Goal: Task Accomplishment & Management: Use online tool/utility

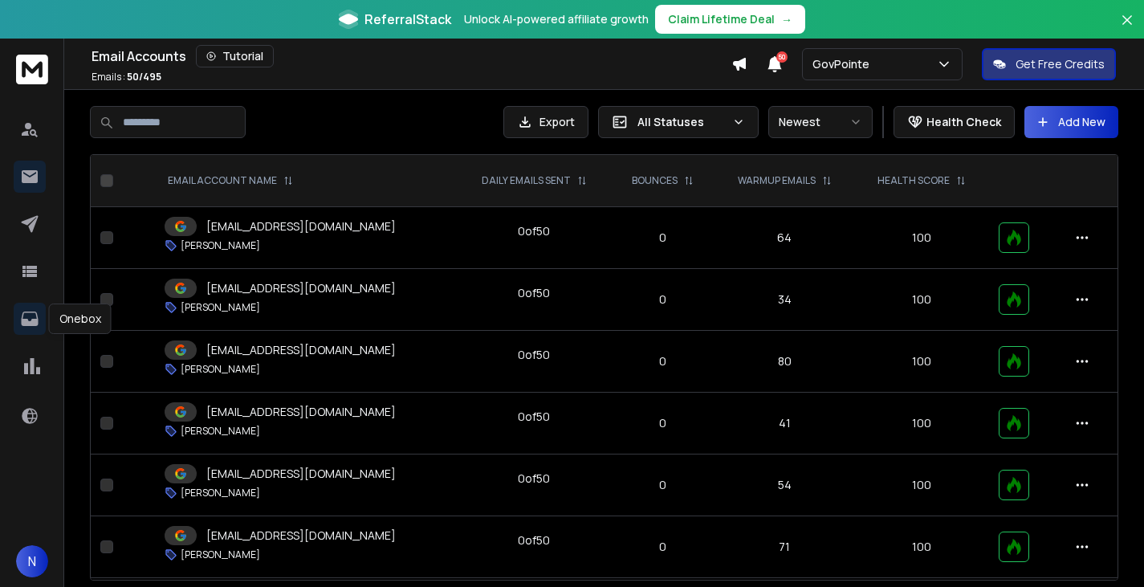
click at [24, 324] on icon at bounding box center [29, 318] width 17 height 14
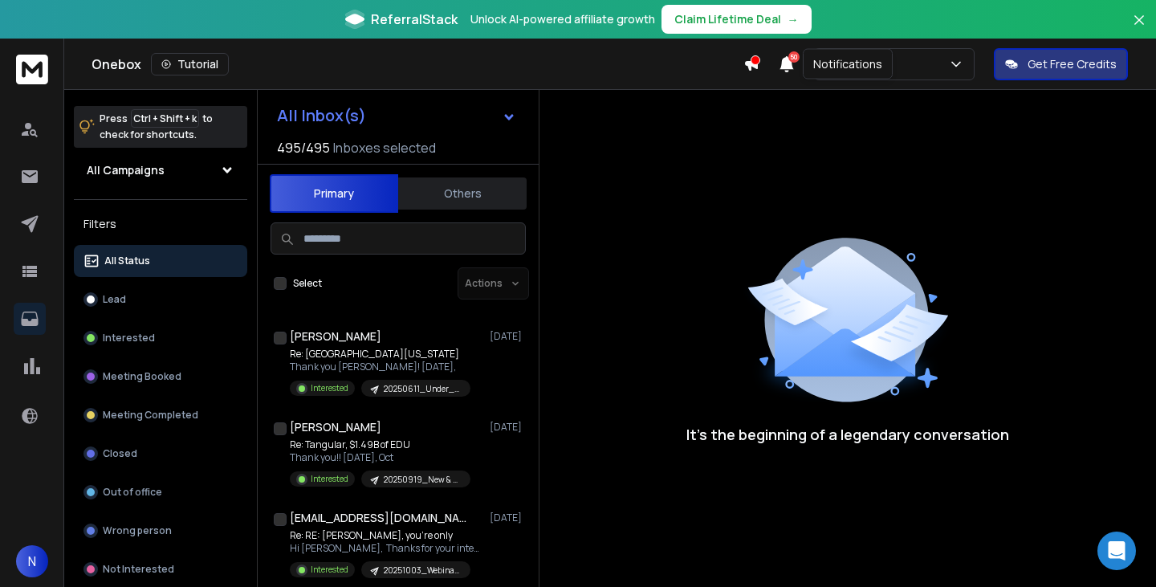
click at [792, 65] on icon at bounding box center [786, 63] width 14 height 16
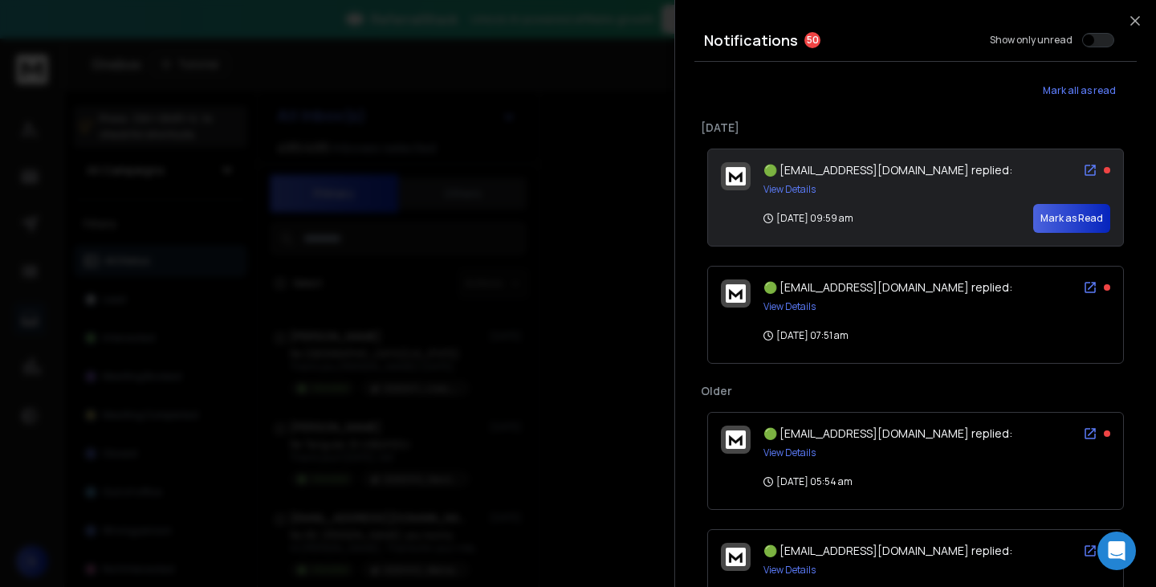
click at [796, 186] on div "View Details" at bounding box center [789, 189] width 52 height 13
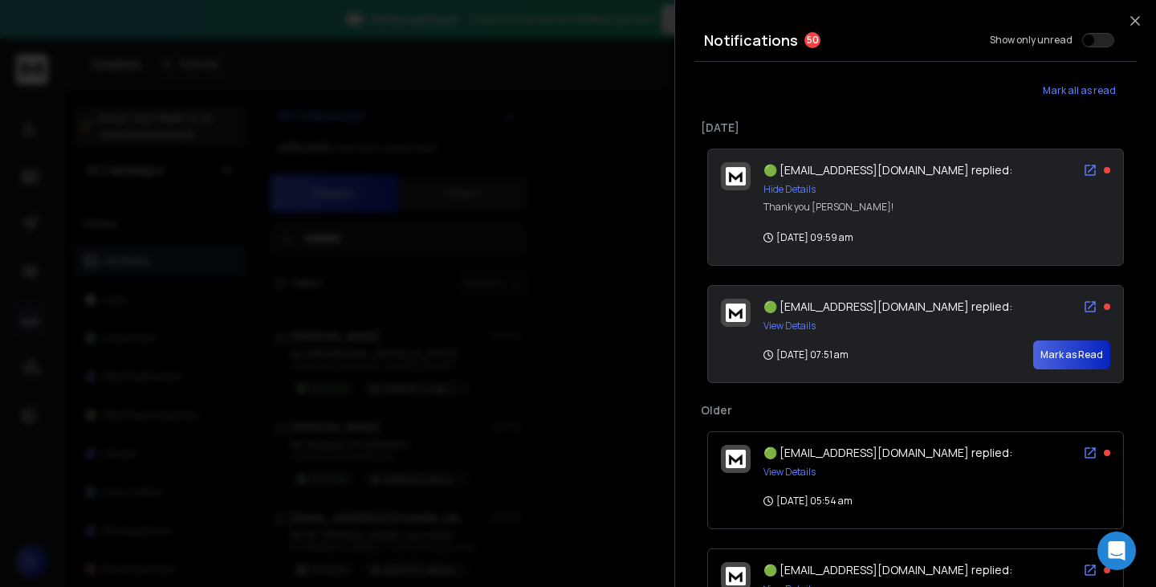
click at [788, 322] on div "View Details" at bounding box center [789, 325] width 52 height 13
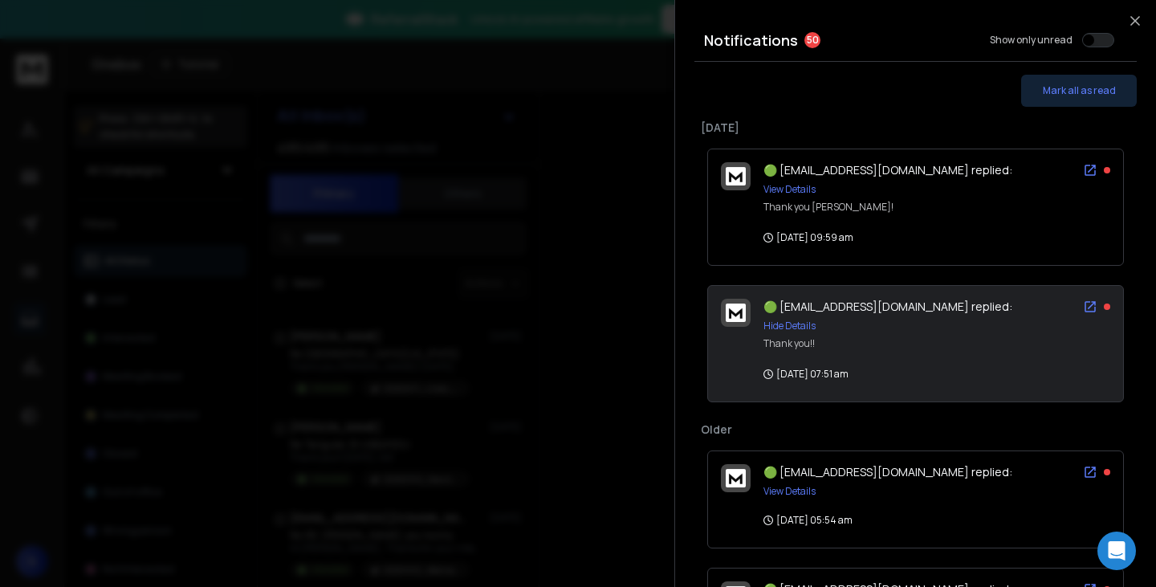
click at [1083, 88] on span "Mark all as read" at bounding box center [1079, 90] width 73 height 13
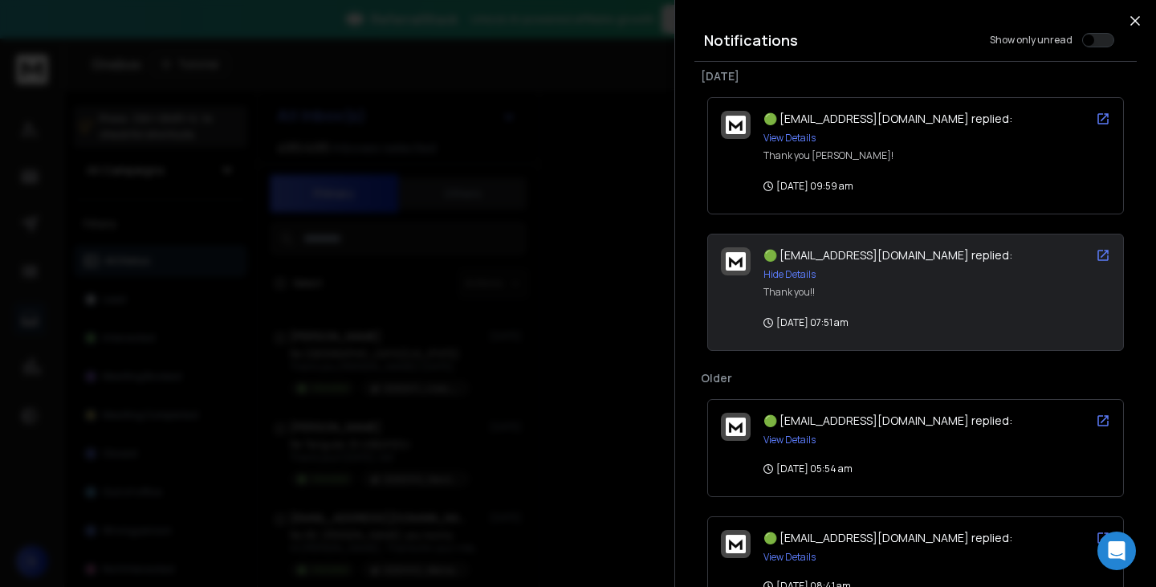
click at [1128, 21] on icon "button" at bounding box center [1135, 21] width 16 height 16
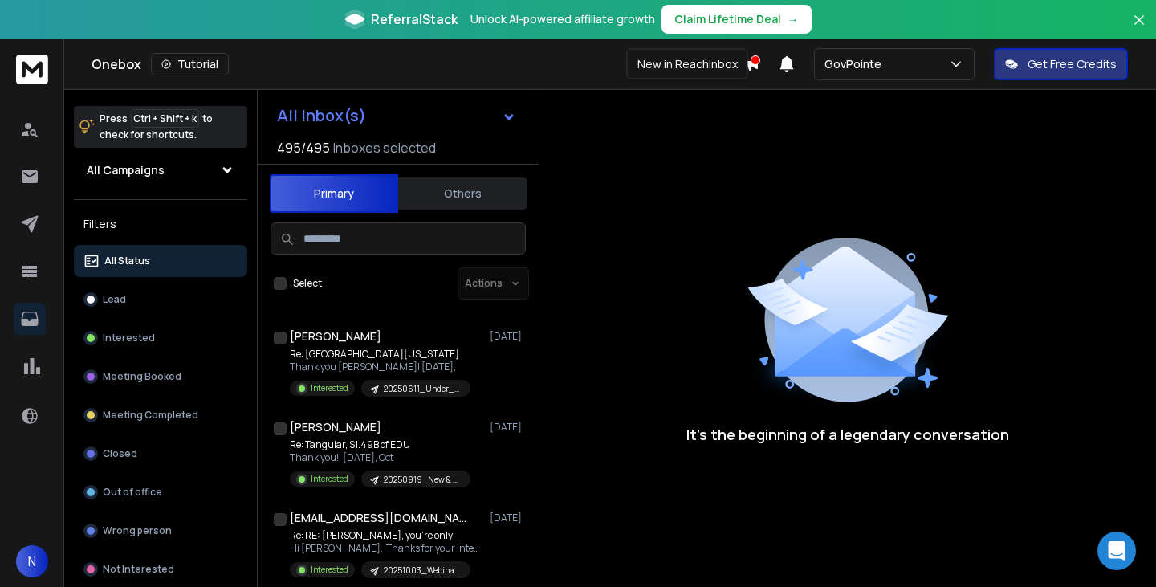
click at [749, 58] on icon at bounding box center [751, 64] width 16 height 16
